Goal: Communication & Community: Answer question/provide support

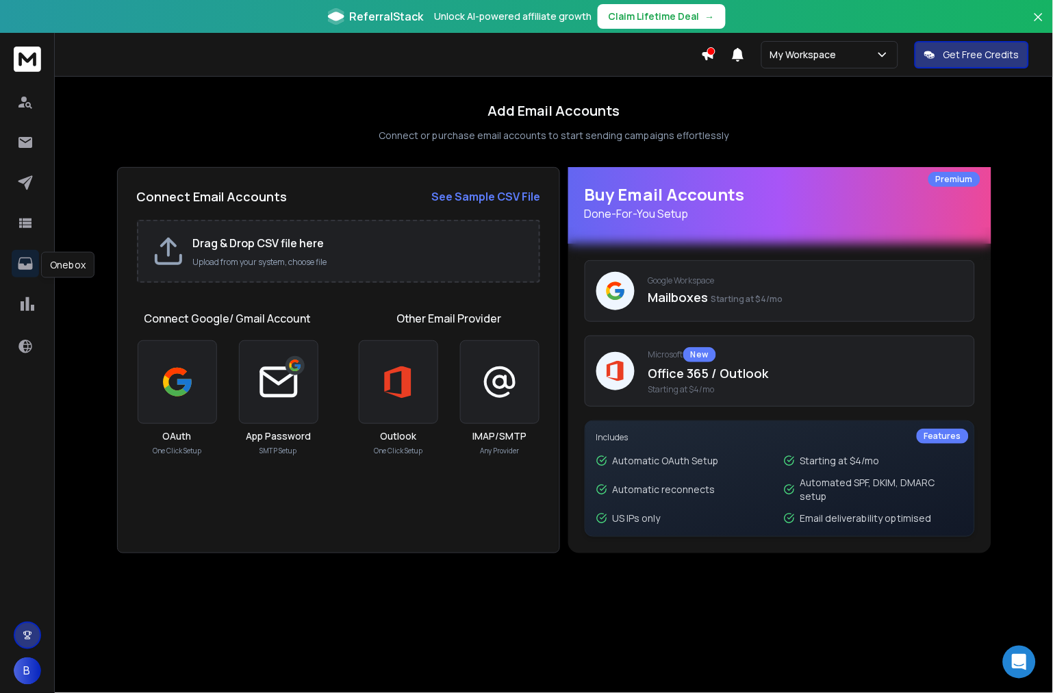
click at [25, 261] on icon at bounding box center [25, 263] width 16 height 16
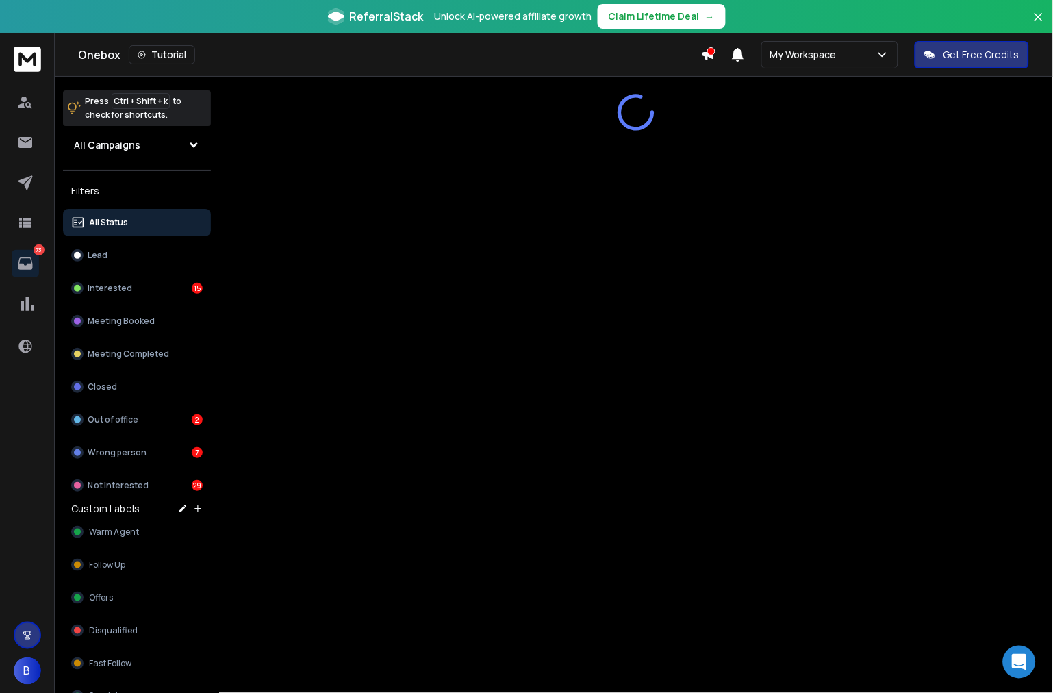
click at [354, 431] on div "Press Ctrl + Shift + k to check for shortcuts. All Campaigns All Campaigns Filt…" at bounding box center [554, 423] width 998 height 693
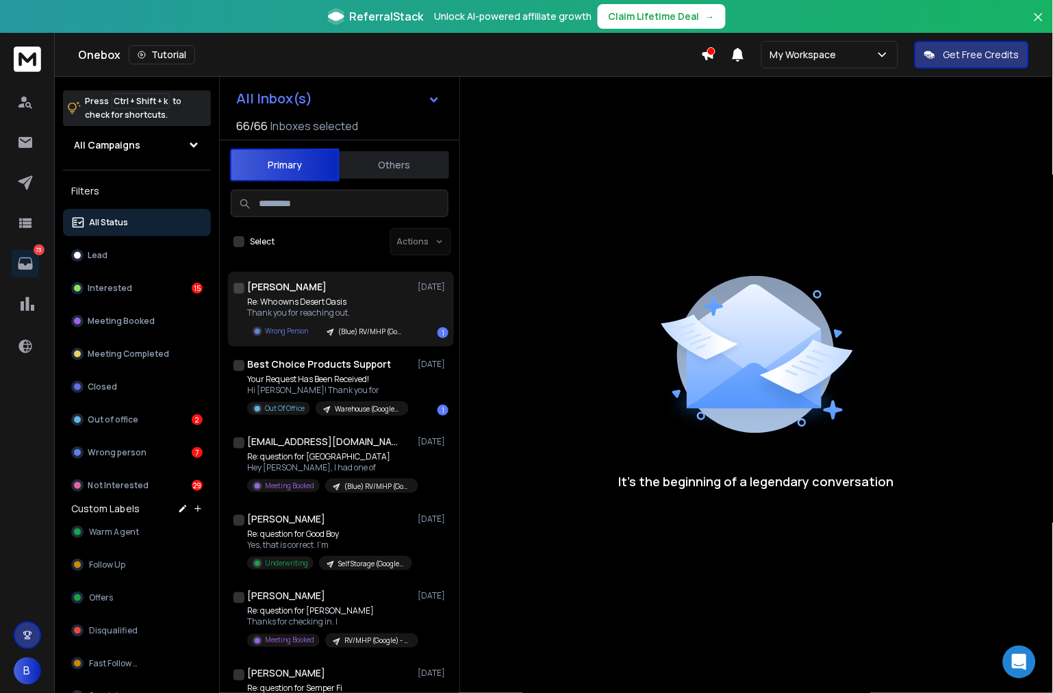
click at [415, 307] on div "Re: Who owns Desert Oasis Thank you for reaching out. Wrong Person (Blue) RV/MH…" at bounding box center [347, 317] width 201 height 42
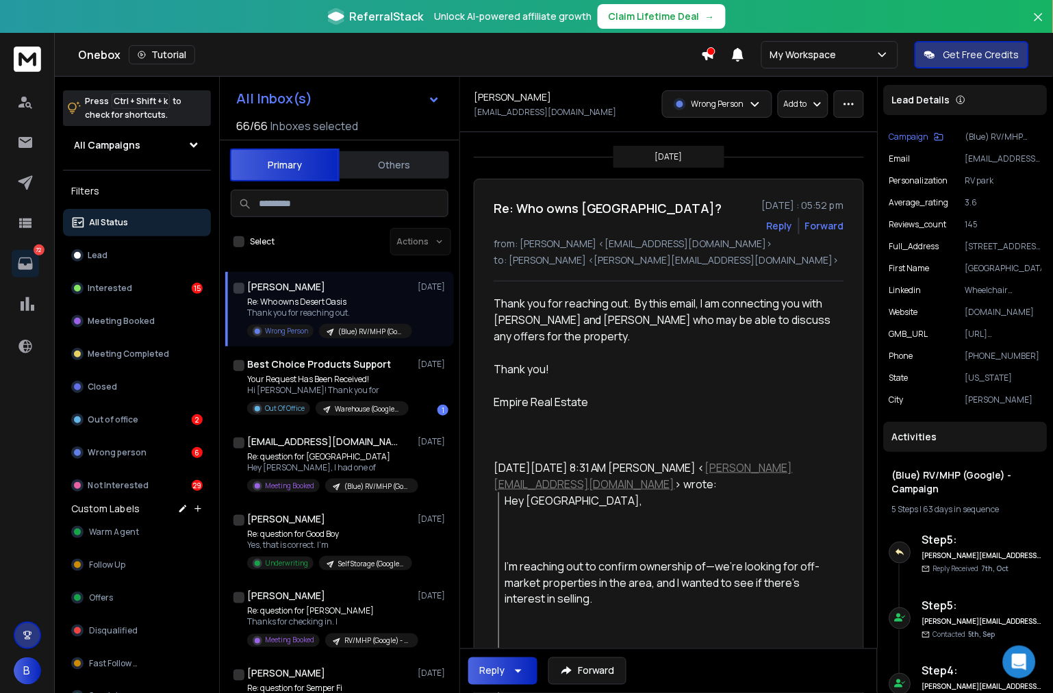
click at [508, 672] on div "Reply" at bounding box center [502, 670] width 47 height 16
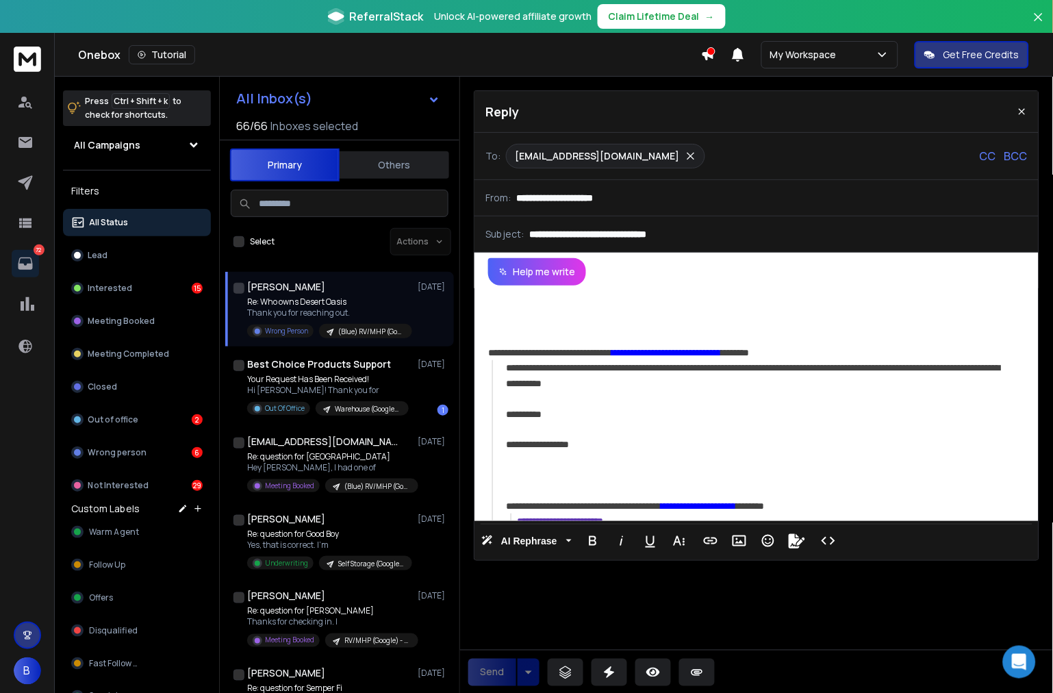
click at [1022, 110] on icon at bounding box center [1021, 111] width 11 height 11
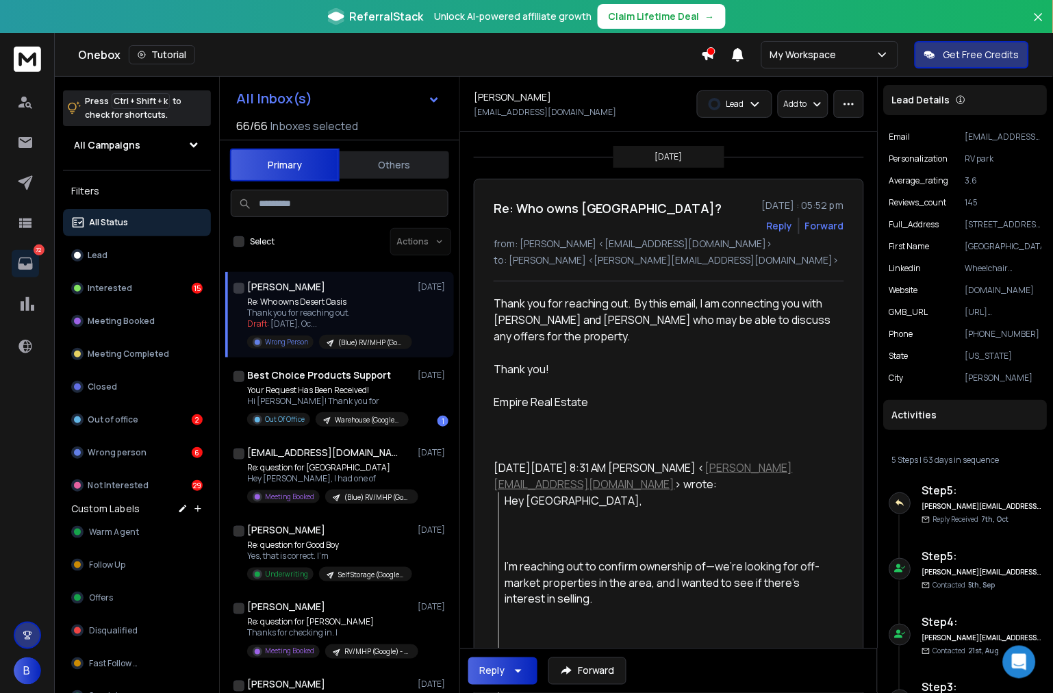
click at [535, 666] on button "Reply" at bounding box center [502, 670] width 69 height 27
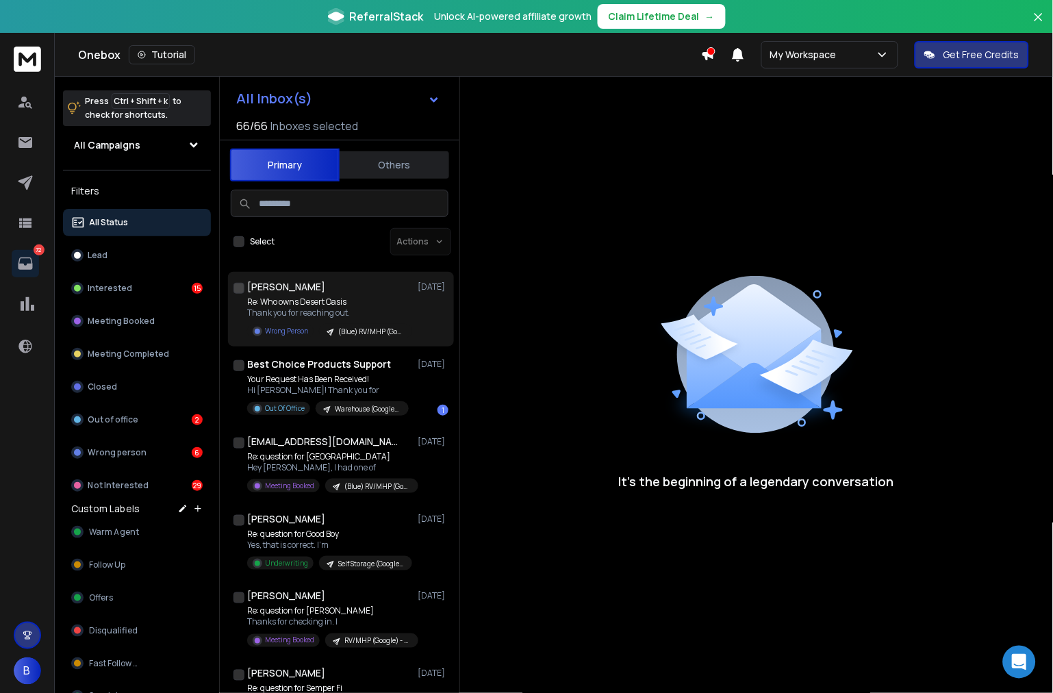
click at [361, 313] on p "Thank you for reaching out." at bounding box center [329, 312] width 164 height 11
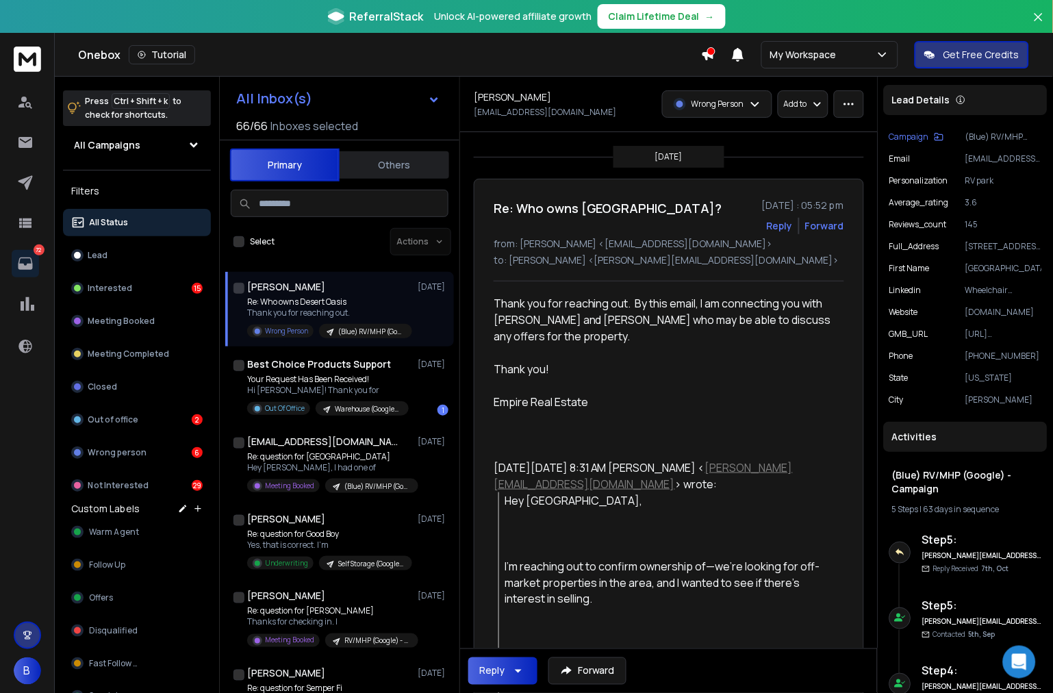
click at [527, 676] on button "Reply" at bounding box center [502, 670] width 69 height 27
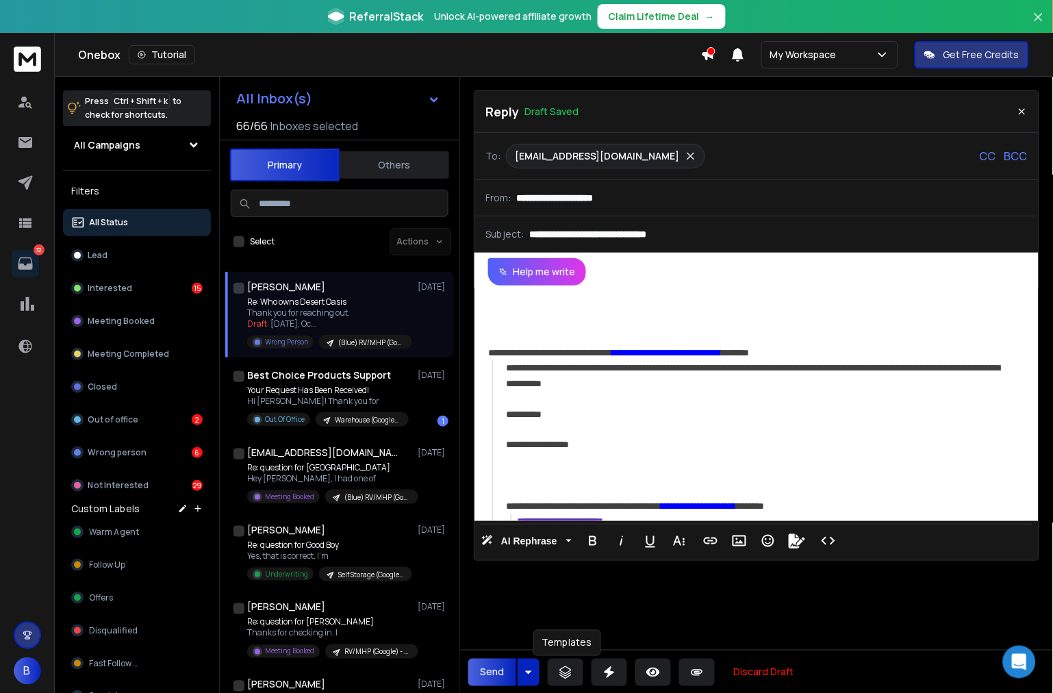
click at [567, 673] on icon at bounding box center [565, 672] width 14 height 14
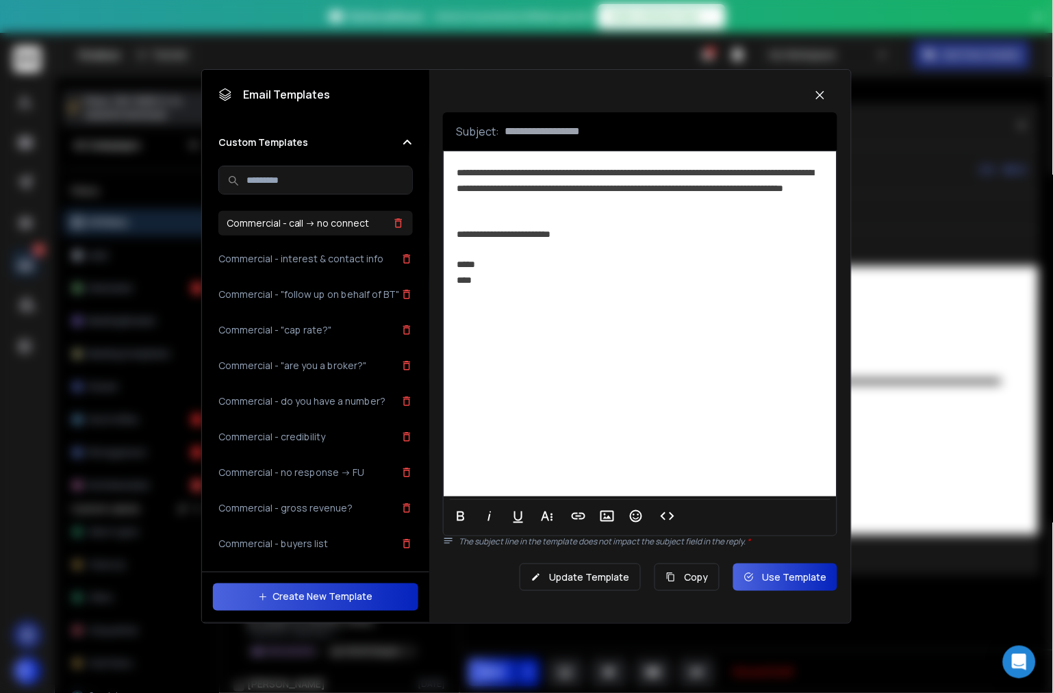
click at [317, 266] on div "Commercial - interest & contact info" at bounding box center [315, 258] width 194 height 25
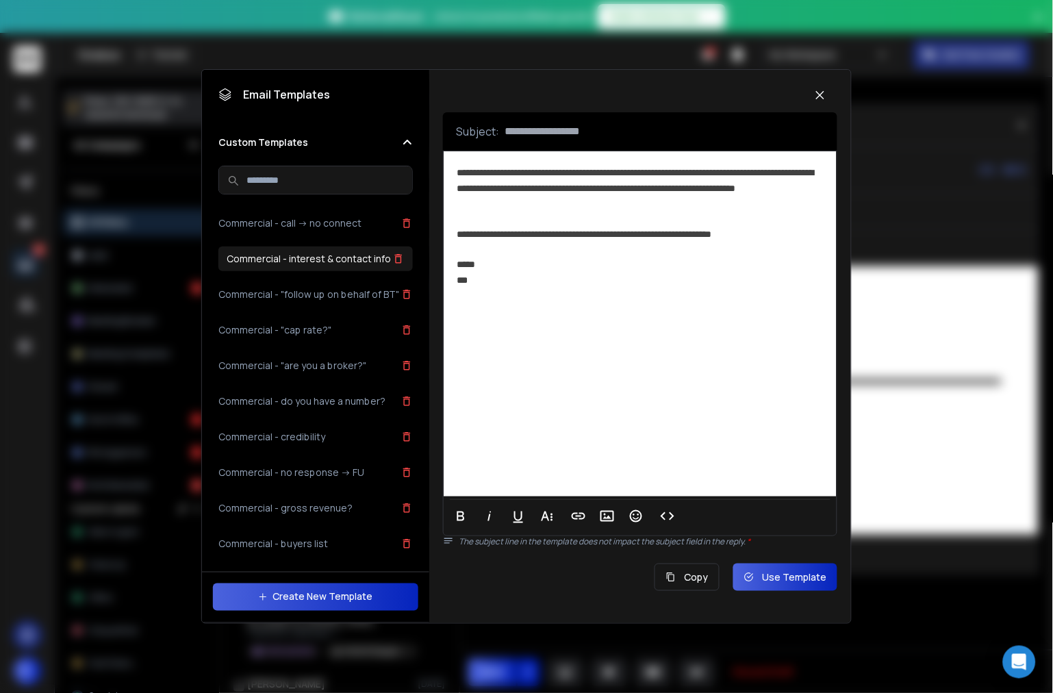
click at [794, 573] on button "Use Template" at bounding box center [785, 576] width 104 height 27
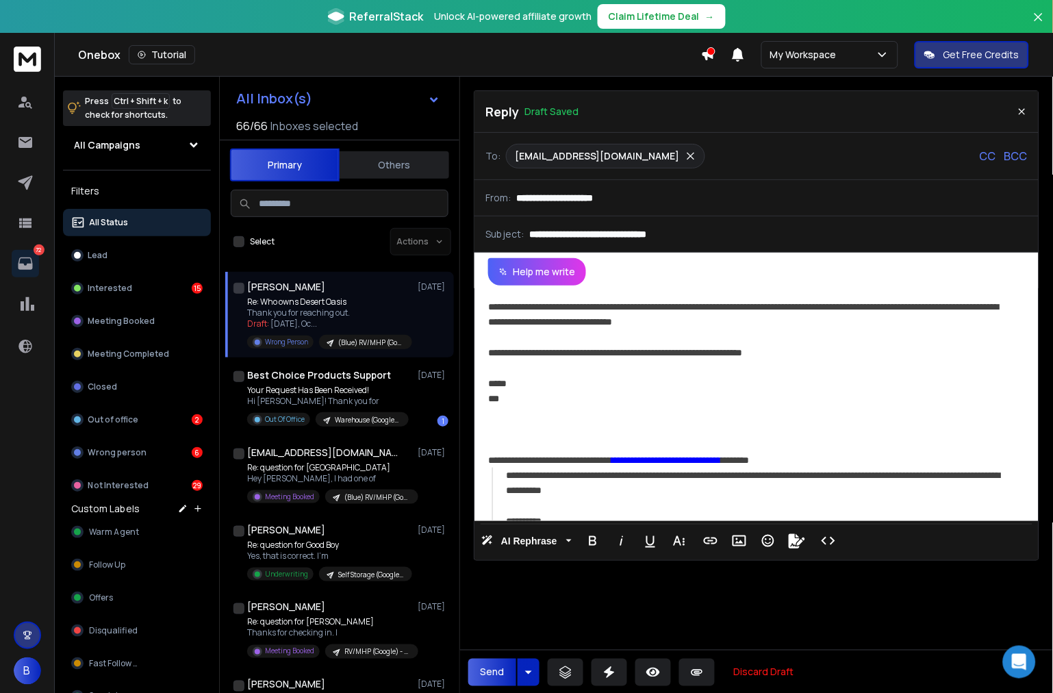
click at [782, 304] on div "**********" at bounding box center [749, 314] width 522 height 31
click at [787, 305] on div "**********" at bounding box center [749, 314] width 522 height 31
click at [486, 673] on button "Send" at bounding box center [492, 671] width 48 height 27
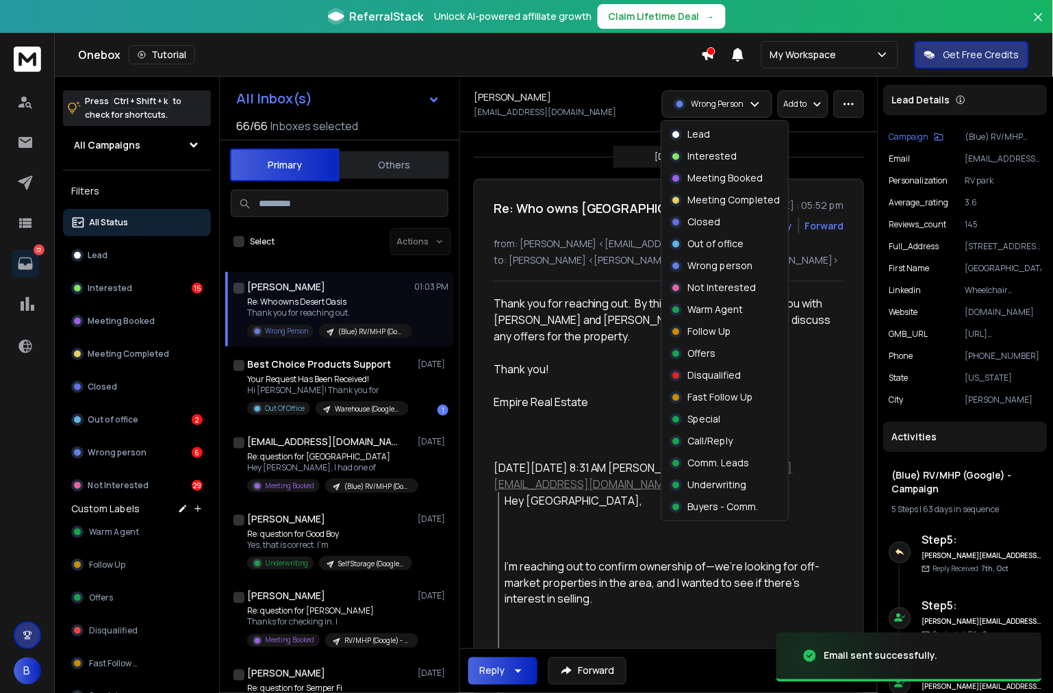
click at [760, 96] on div "Wrong Person" at bounding box center [716, 104] width 109 height 26
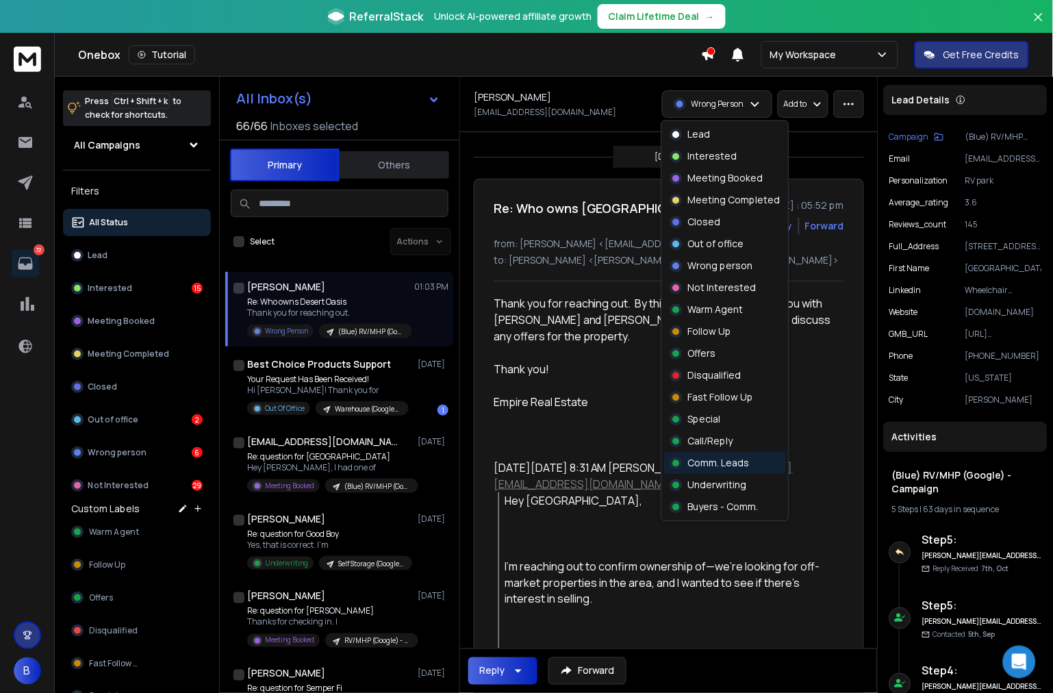
click at [736, 457] on p "Comm. Leads" at bounding box center [719, 463] width 62 height 14
